Goal: Task Accomplishment & Management: Manage account settings

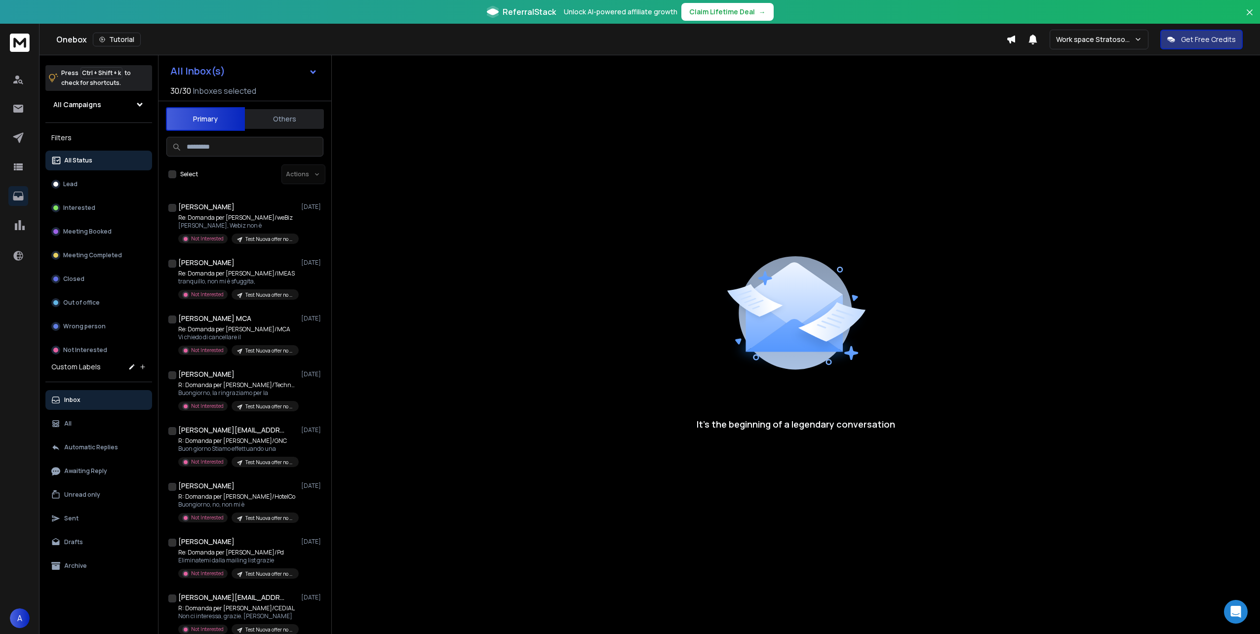
click at [287, 119] on button "Others" at bounding box center [284, 119] width 79 height 22
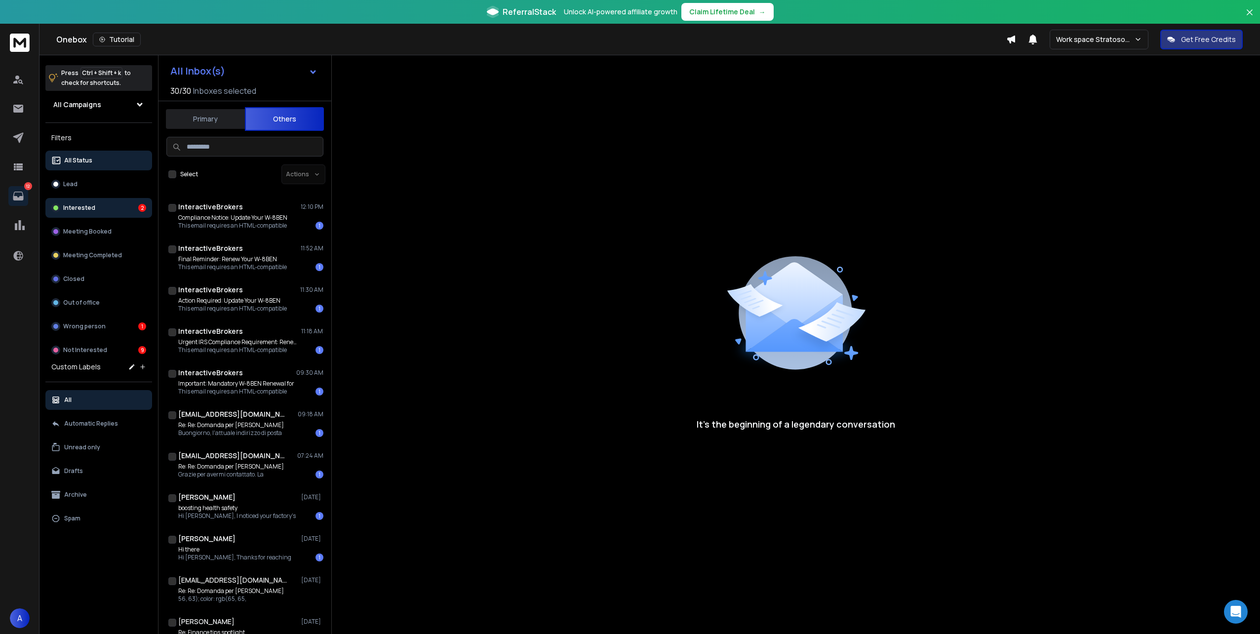
click at [96, 210] on button "Interested 2" at bounding box center [98, 208] width 107 height 20
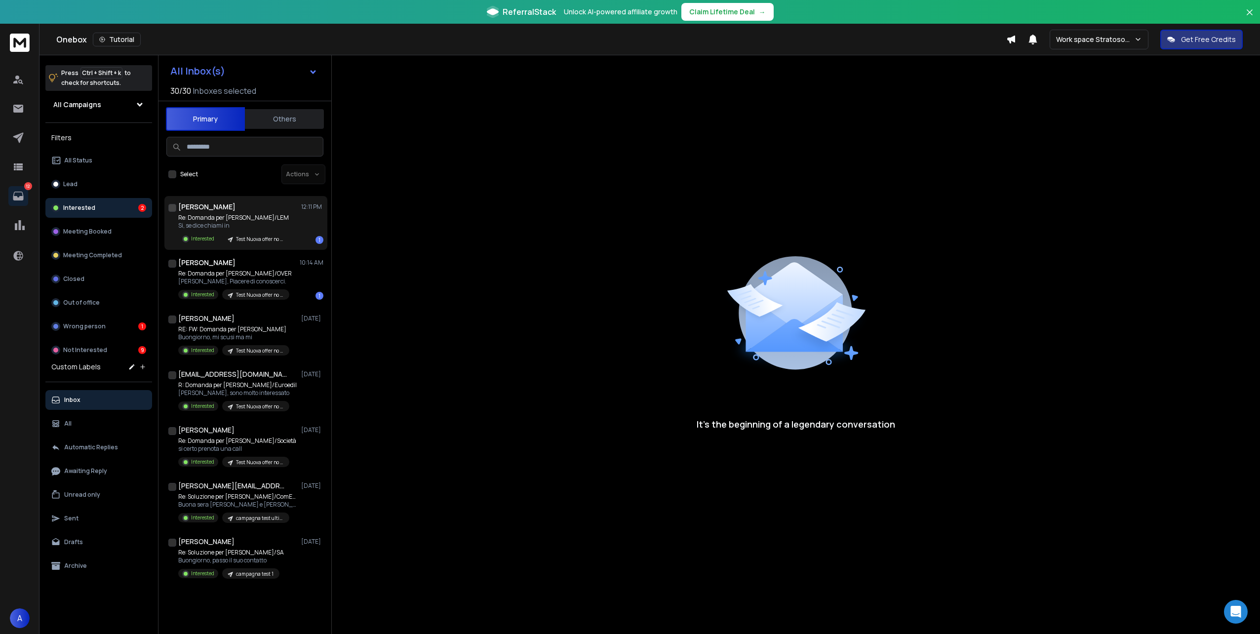
click at [239, 219] on p "Re: Domanda per [PERSON_NAME]/LEM" at bounding box center [233, 218] width 111 height 8
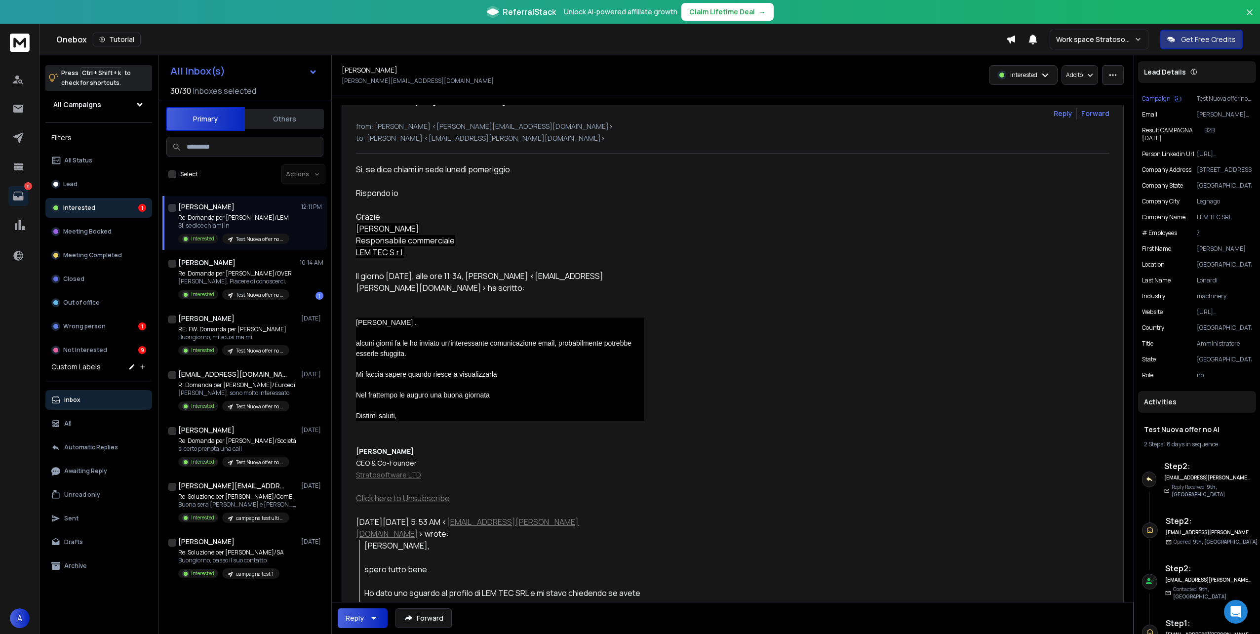
scroll to position [99, 0]
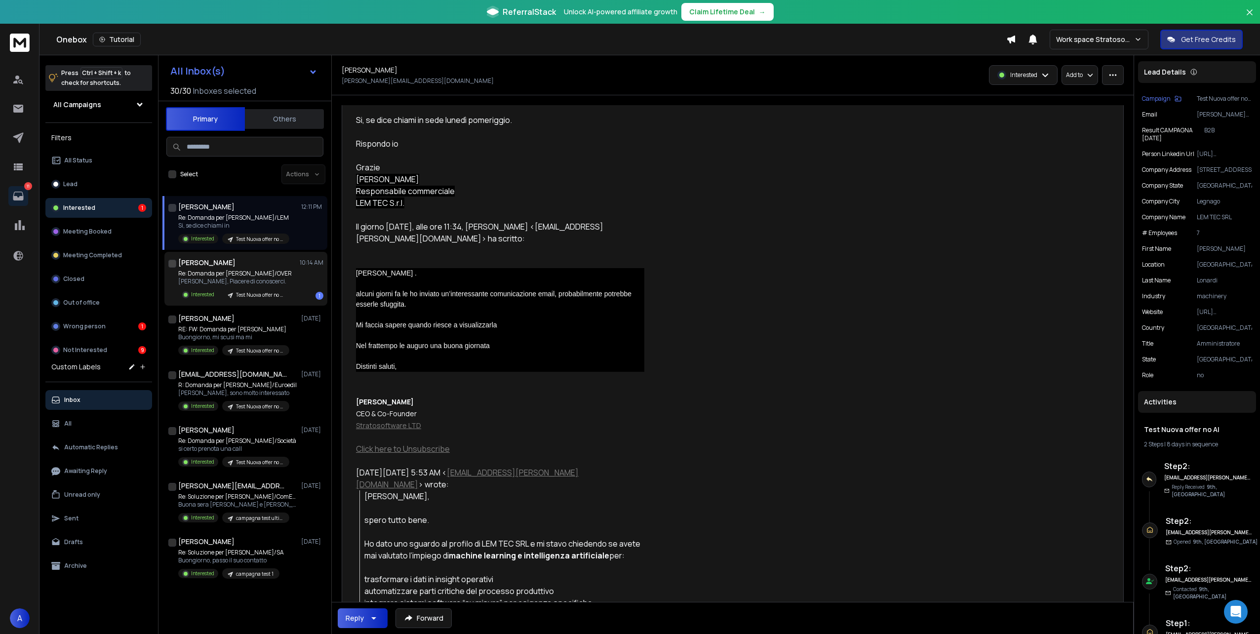
click at [240, 271] on p "Re: Domanda per [PERSON_NAME]/OVER" at bounding box center [235, 274] width 114 height 8
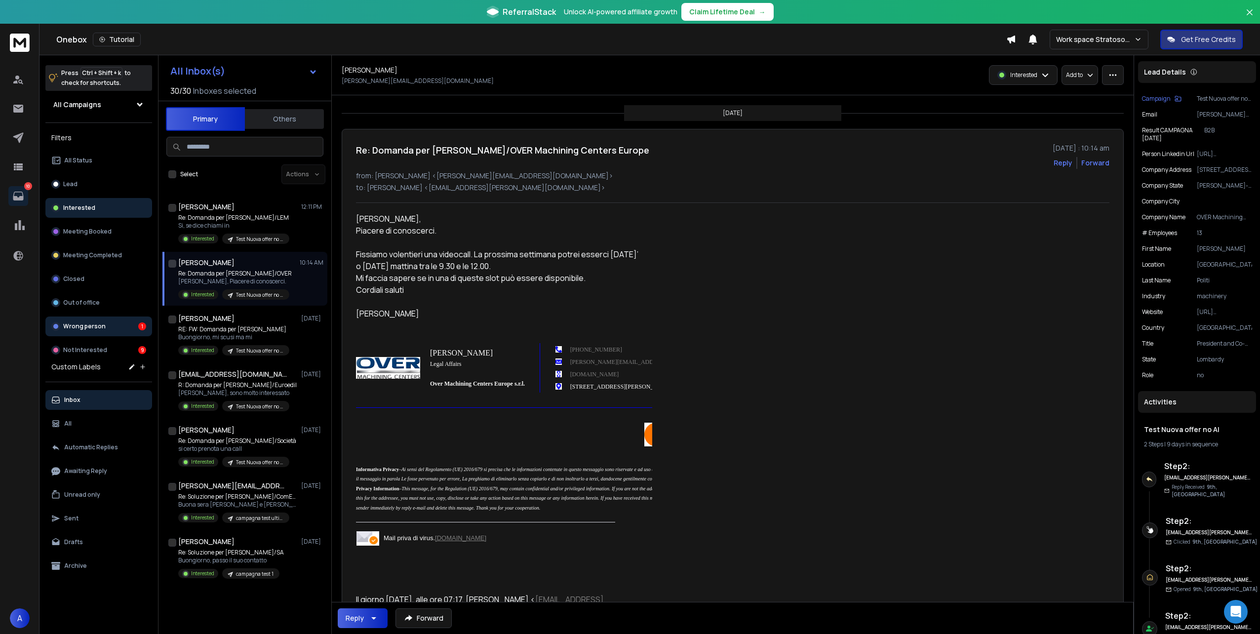
click at [88, 326] on p "Wrong person" at bounding box center [84, 326] width 42 height 8
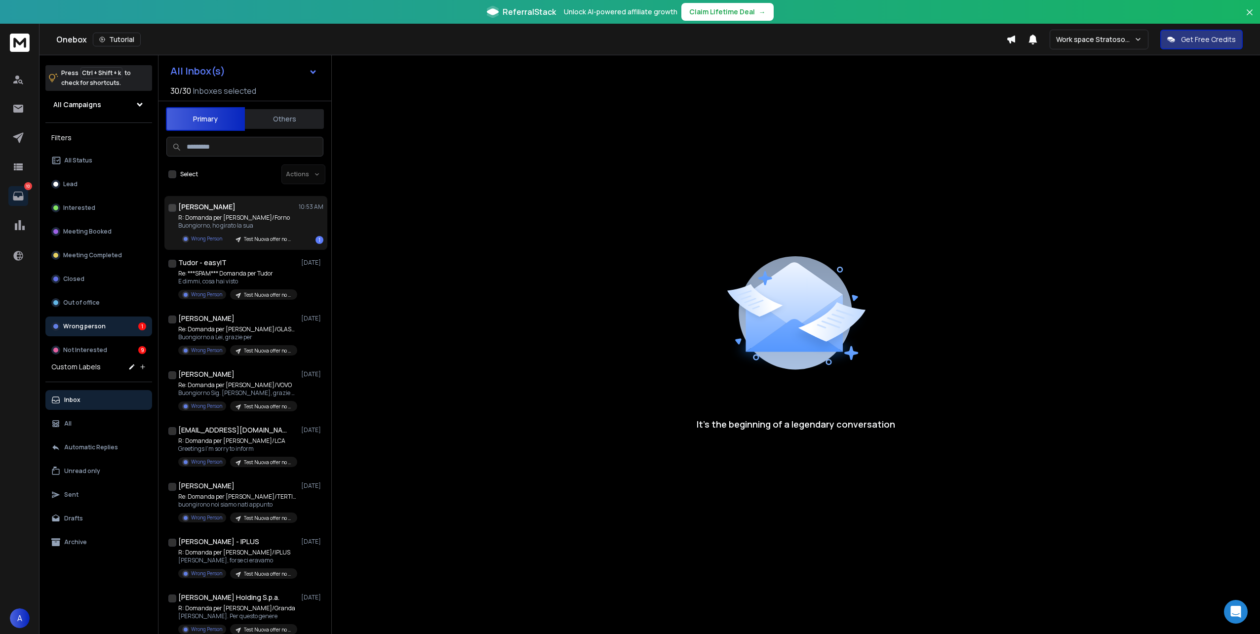
click at [202, 216] on p "R: Domanda per [PERSON_NAME]/Forno" at bounding box center [237, 218] width 119 height 8
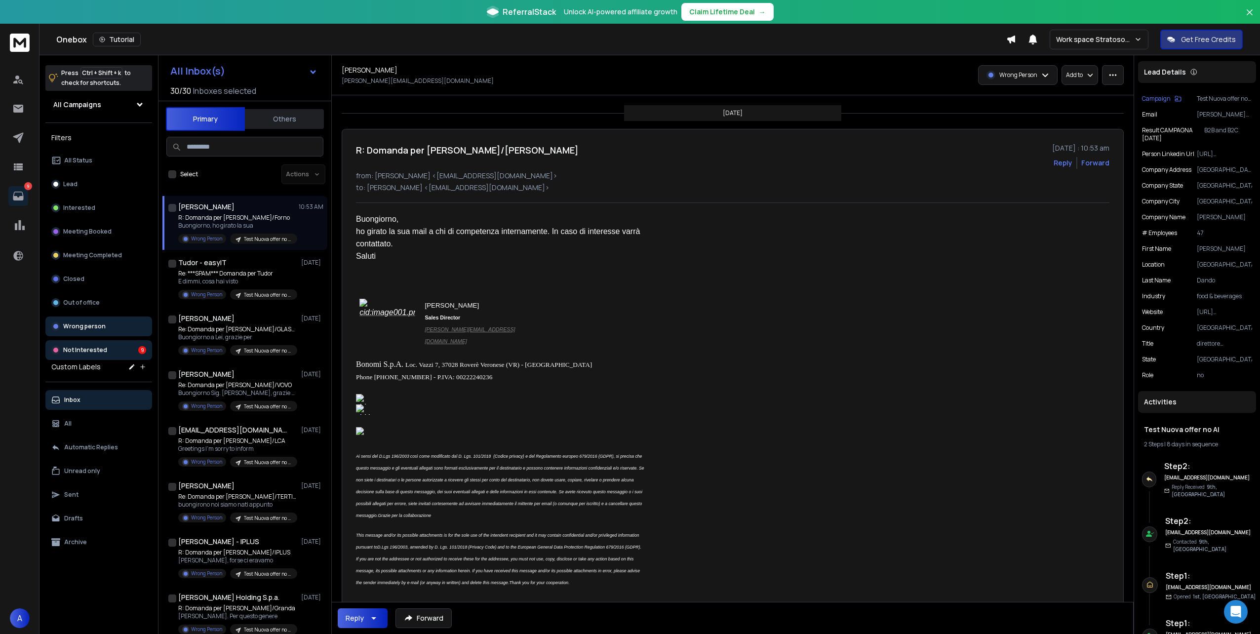
click at [84, 349] on p "Not Interested" at bounding box center [85, 350] width 44 height 8
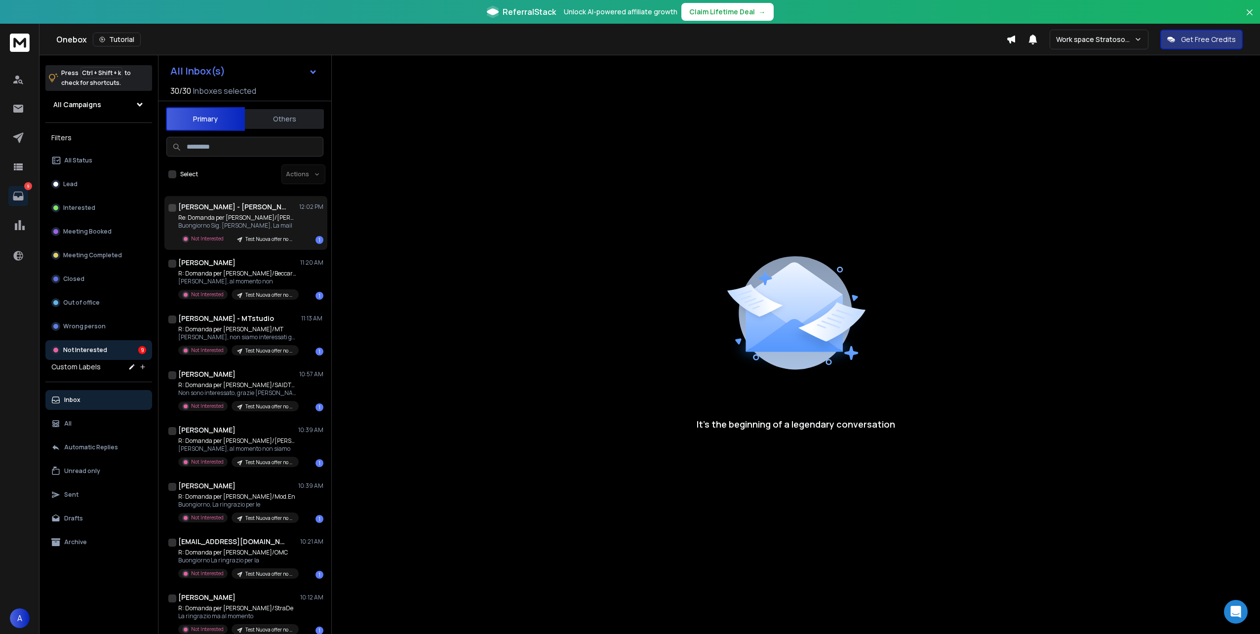
click at [245, 219] on p "Re: Domanda per [PERSON_NAME]/[PERSON_NAME]" at bounding box center [237, 218] width 119 height 8
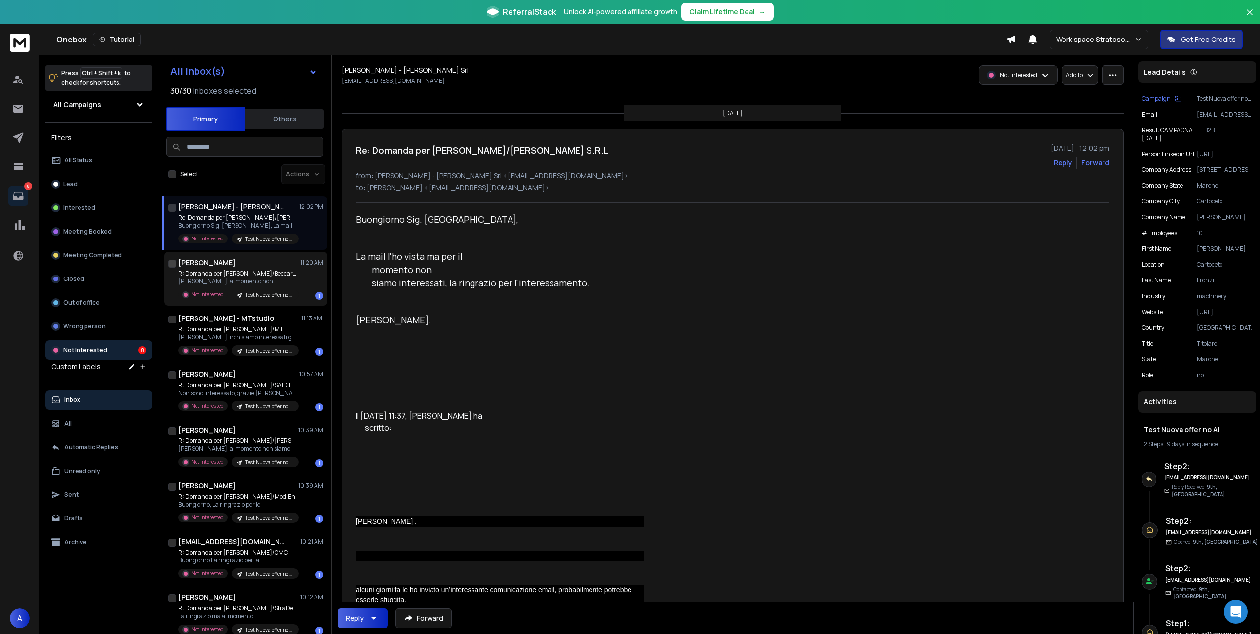
click at [238, 272] on p "R: Domanda per [PERSON_NAME]/Beccaria" at bounding box center [237, 274] width 119 height 8
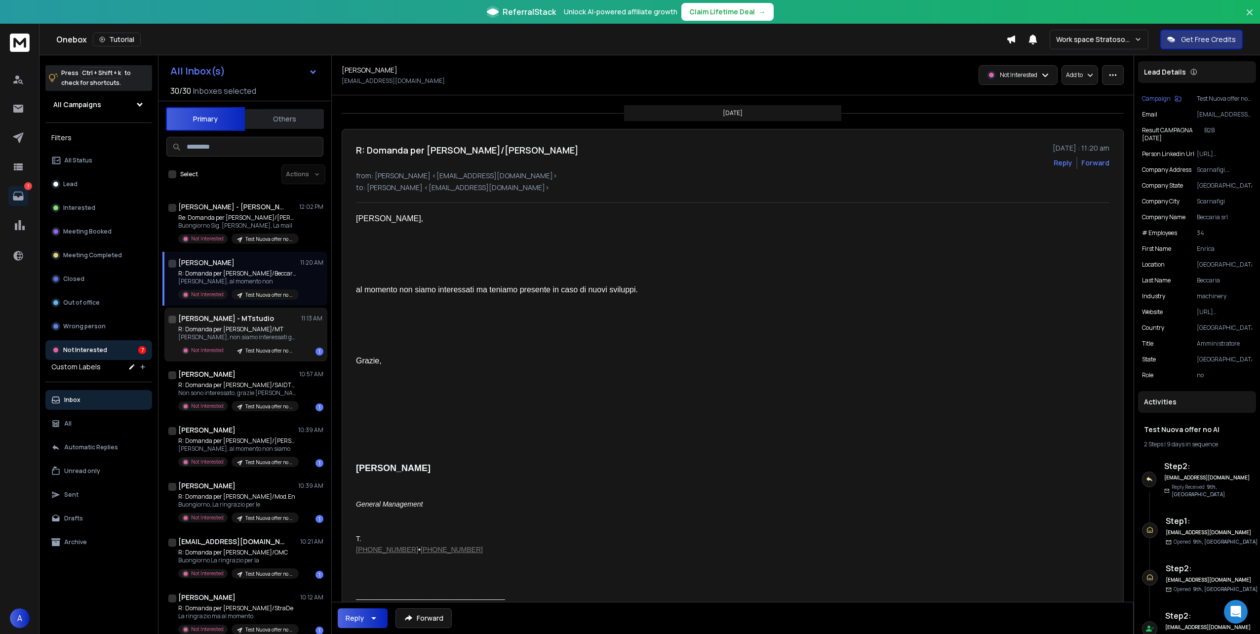
click at [239, 328] on p "R: Domanda per [PERSON_NAME]/MT" at bounding box center [237, 329] width 119 height 8
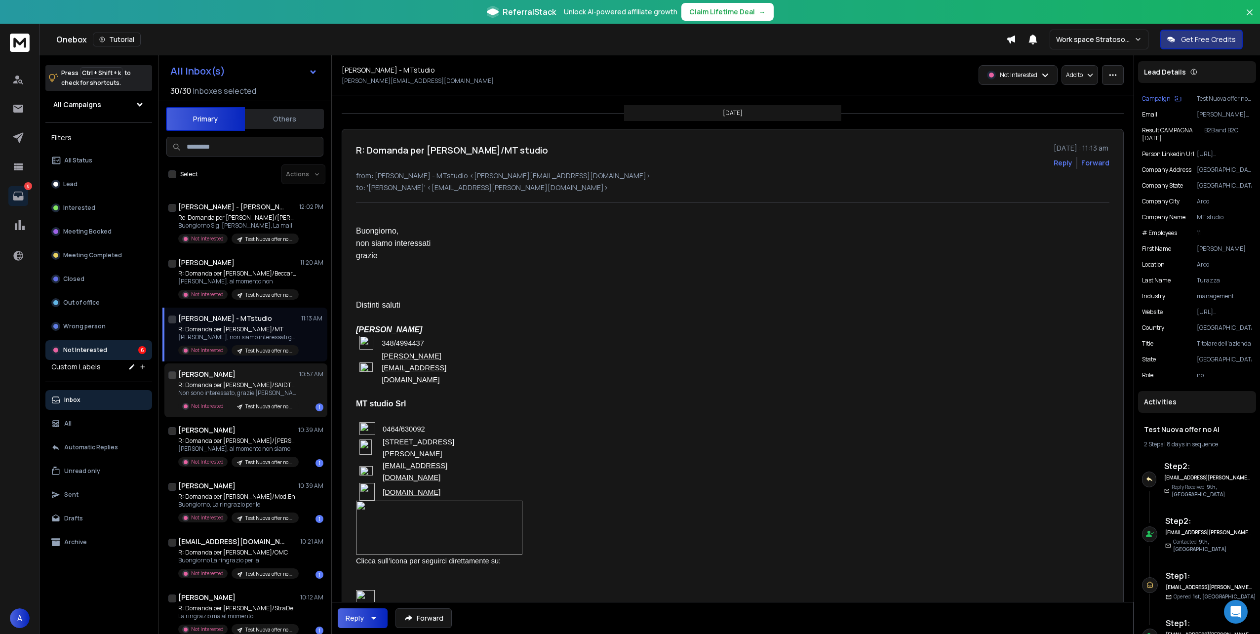
click at [222, 381] on div "[PERSON_NAME] 10:57 AM R: Domanda per [PERSON_NAME]/SAIDTOOLS Non sono interess…" at bounding box center [250, 390] width 145 height 42
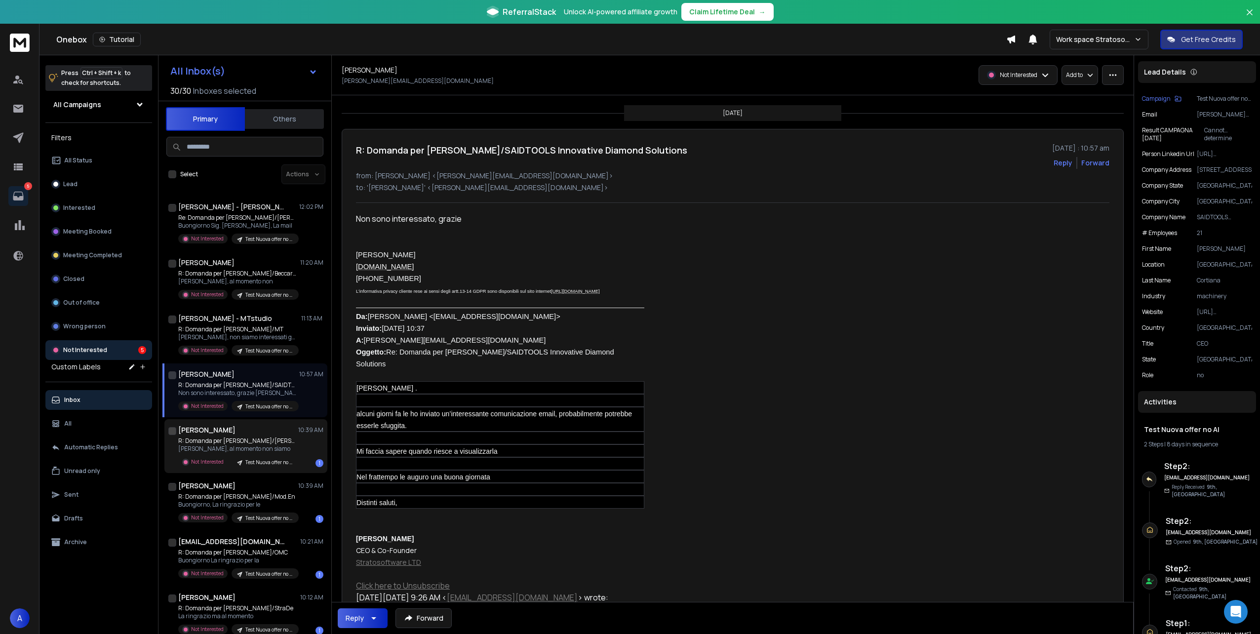
click at [221, 435] on h1 "[PERSON_NAME]" at bounding box center [206, 430] width 57 height 10
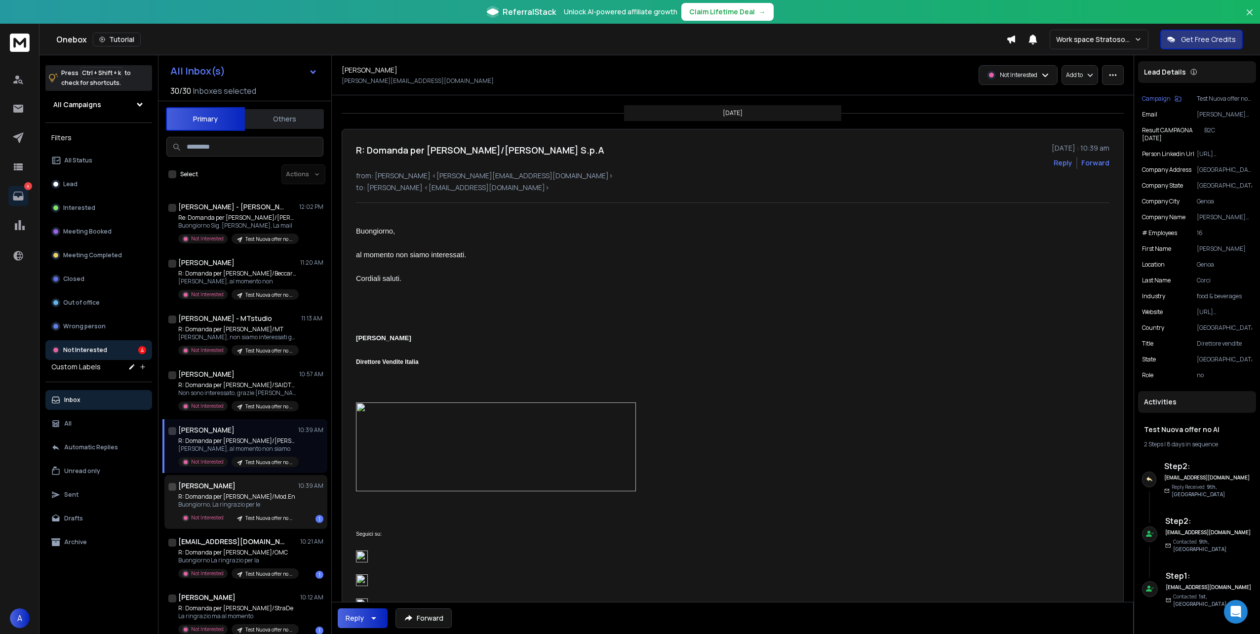
click at [213, 487] on h1 "[PERSON_NAME]" at bounding box center [206, 486] width 57 height 10
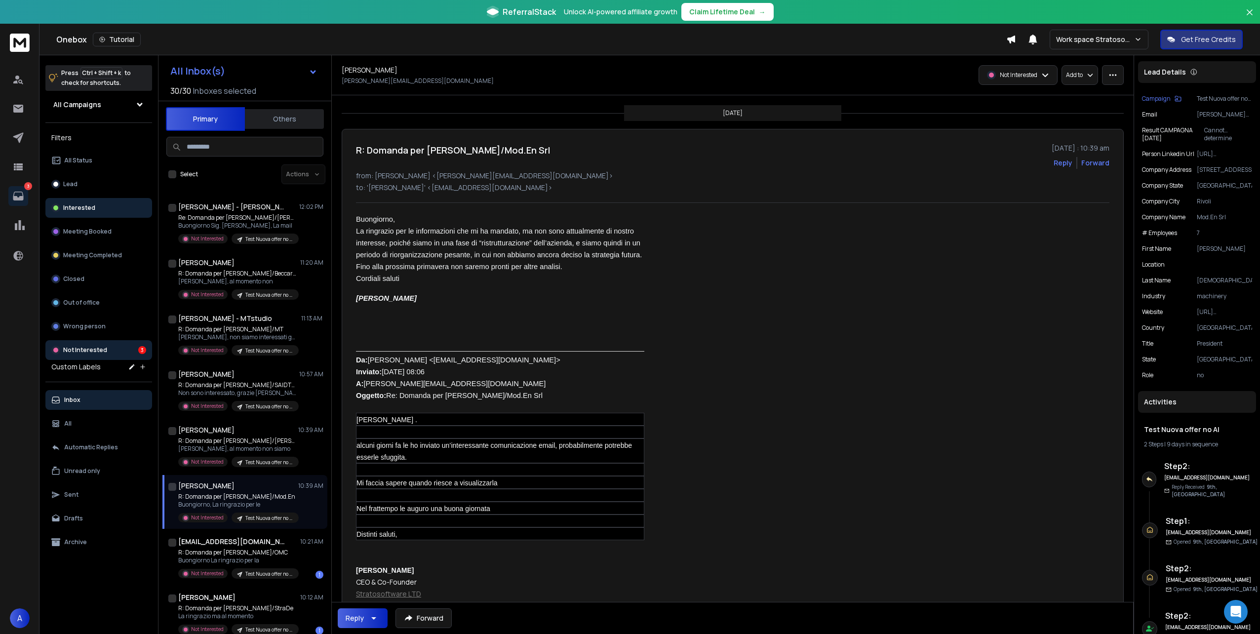
click at [87, 202] on button "Interested" at bounding box center [98, 208] width 107 height 20
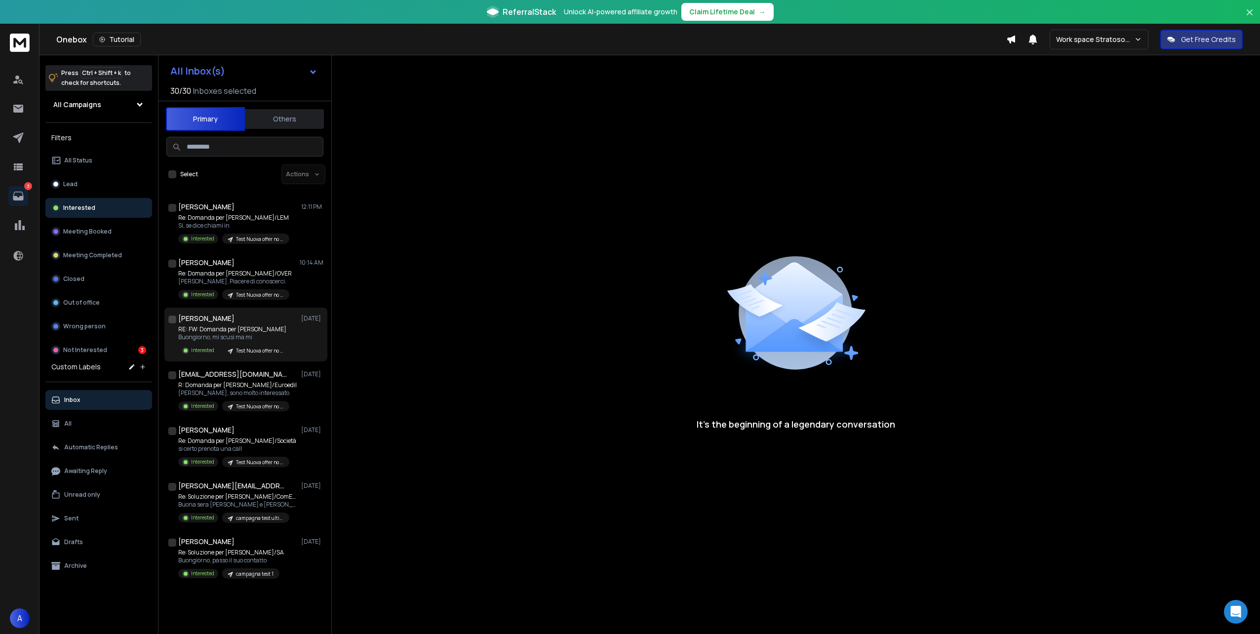
click at [240, 344] on div "RE: FW: Domanda per [PERSON_NAME], mi scusi ma mi Interested Test Nuova offer n…" at bounding box center [233, 340] width 111 height 30
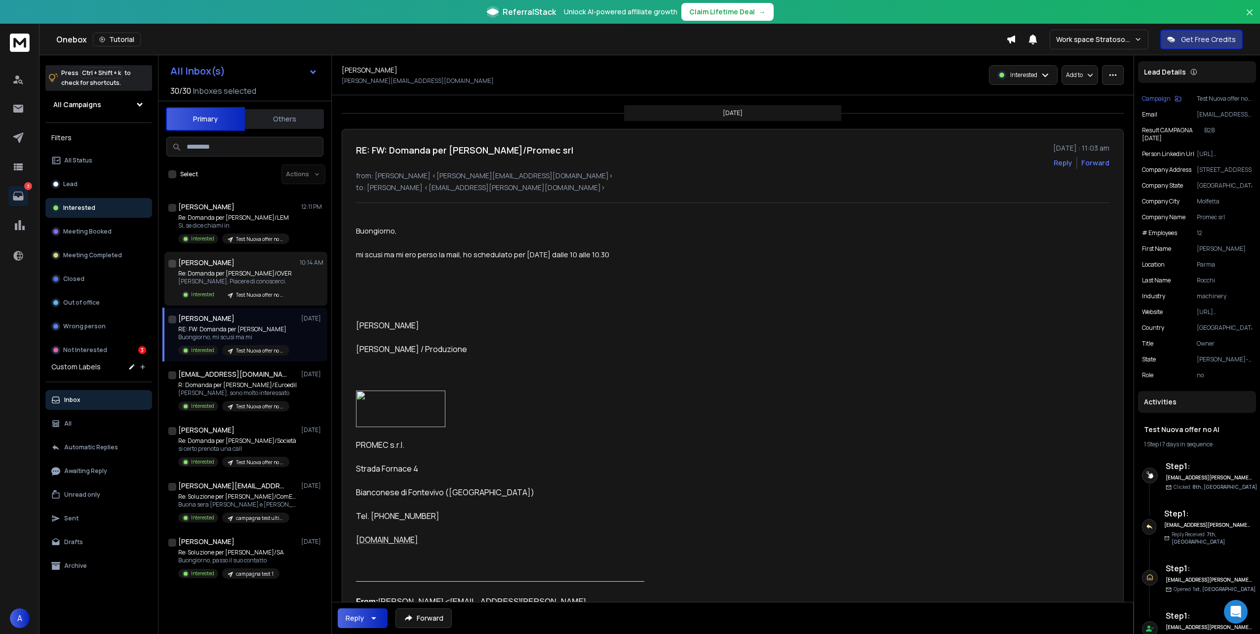
click at [227, 262] on h1 "[PERSON_NAME]" at bounding box center [206, 263] width 56 height 10
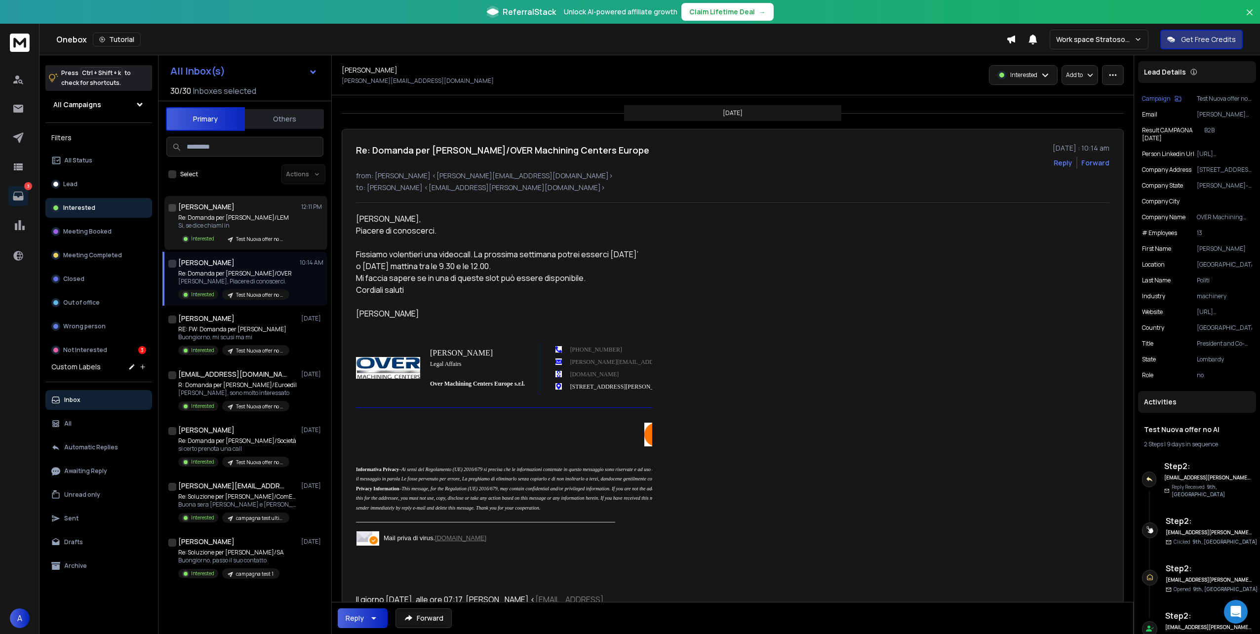
click at [238, 214] on p "Re: Domanda per [PERSON_NAME]/LEM" at bounding box center [233, 218] width 111 height 8
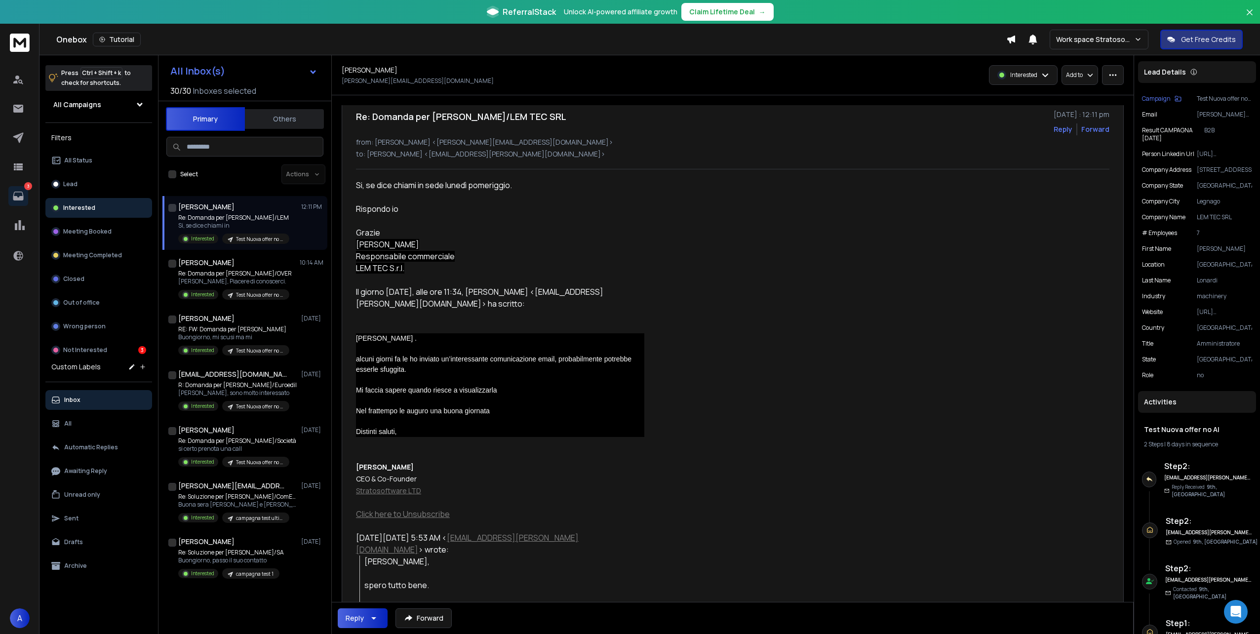
scroll to position [49, 0]
